Goal: Task Accomplishment & Management: Use online tool/utility

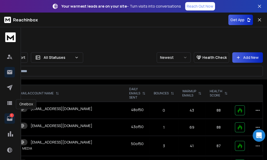
click at [7, 116] on icon at bounding box center [10, 118] width 6 height 5
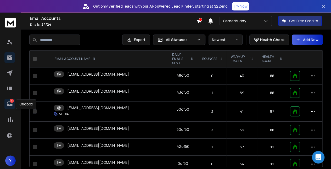
click at [9, 104] on icon at bounding box center [10, 104] width 6 height 6
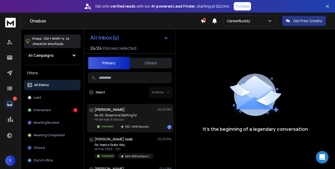
click at [122, 116] on p "Re: RE: Streamline Staffing for" at bounding box center [124, 115] width 58 height 4
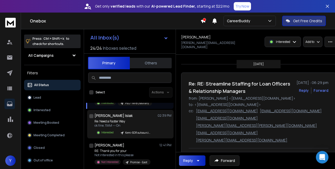
scroll to position [25, 0]
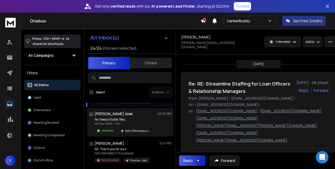
click at [125, 119] on p "Re: Need a Faster Way" at bounding box center [124, 120] width 59 height 4
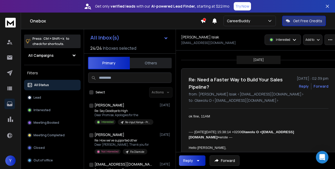
scroll to position [0, 0]
